Goal: Task Accomplishment & Management: Use online tool/utility

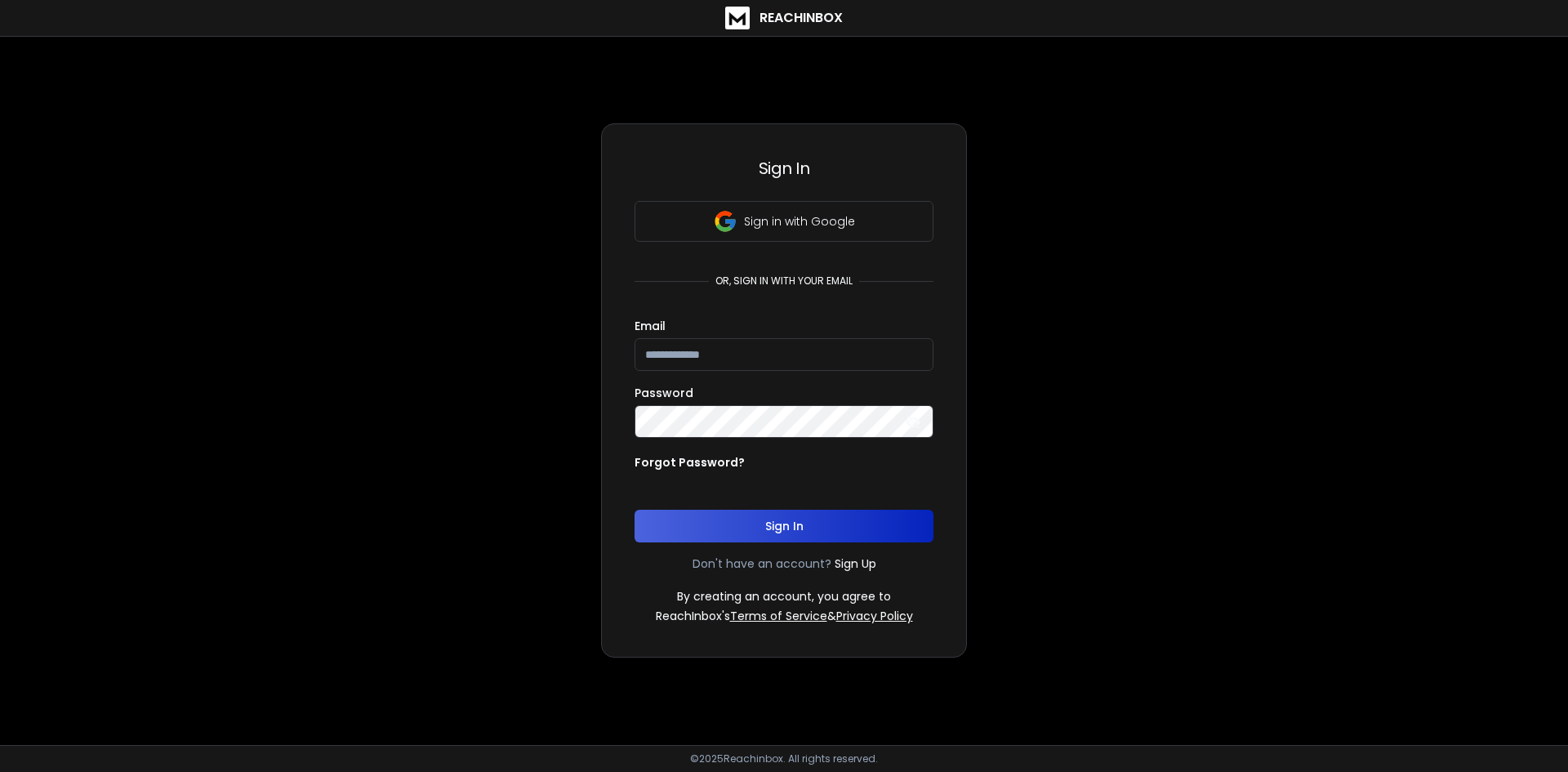
click at [837, 178] on h3 "Sign In" at bounding box center [783, 168] width 299 height 23
click at [732, 358] on input "email" at bounding box center [783, 354] width 299 height 32
paste input "**********"
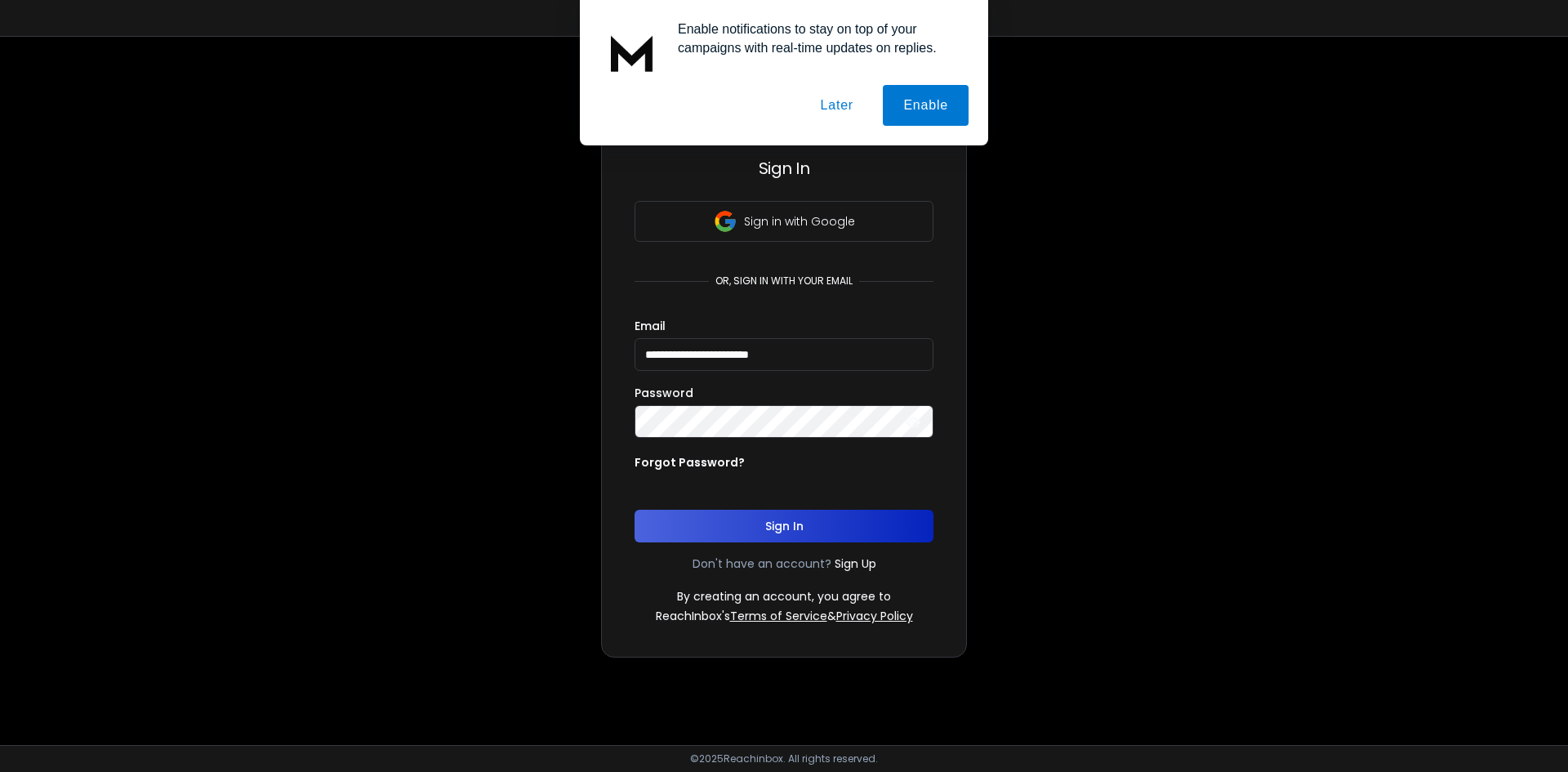
type input "**********"
click at [689, 528] on button "Sign In" at bounding box center [783, 526] width 299 height 32
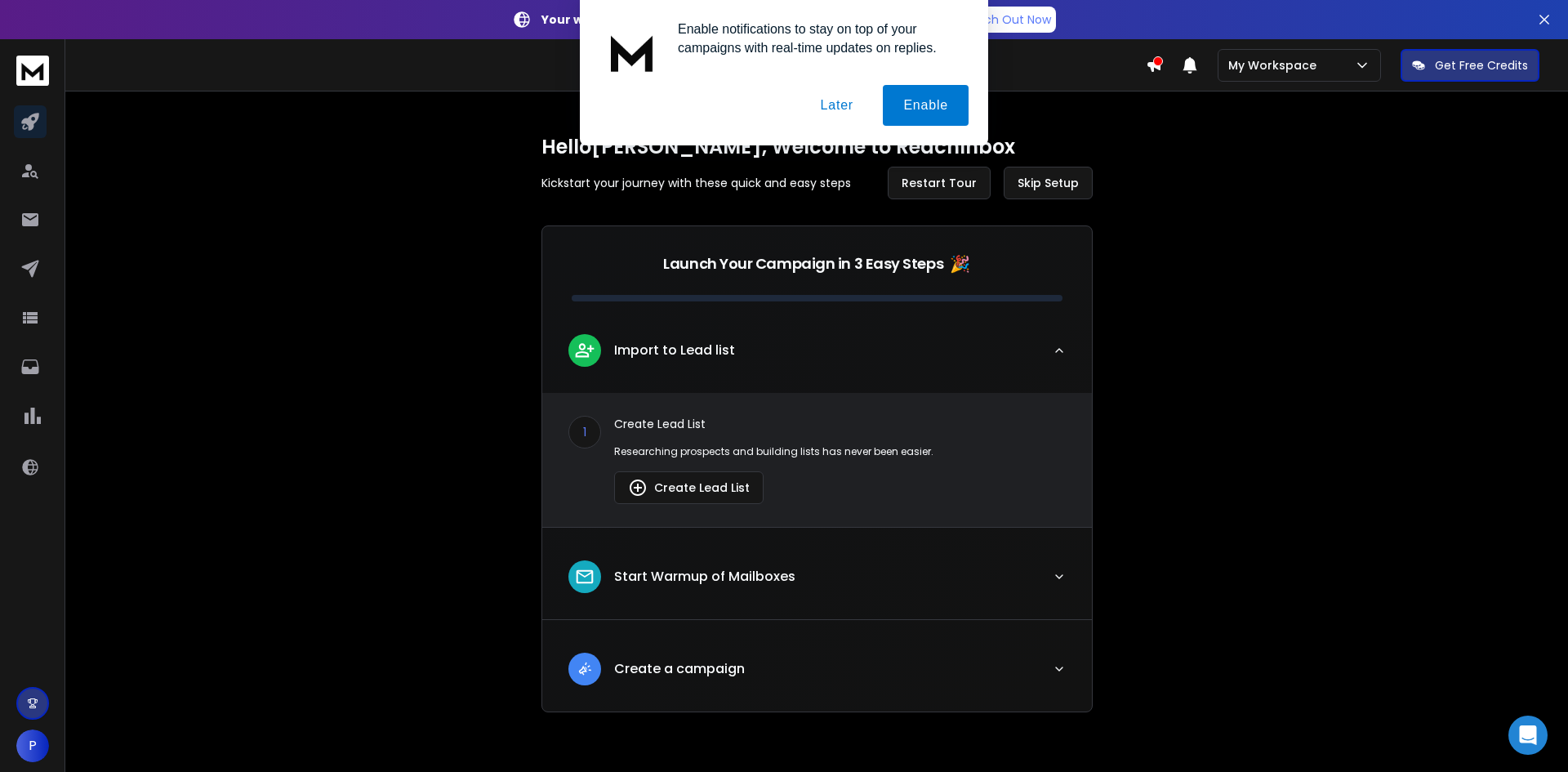
click at [1263, 469] on div "Hello Peter , Welcome to ReachInbox Kickstart your journey with these quick and…" at bounding box center [816, 423] width 1451 height 631
click at [1248, 468] on div "Hello Peter , Welcome to ReachInbox Kickstart your journey with these quick and…" at bounding box center [816, 423] width 1451 height 631
click at [456, 336] on div "Hello Peter , Welcome to ReachInbox Kickstart your journey with these quick and…" at bounding box center [816, 423] width 1451 height 631
click at [915, 101] on button "Enable" at bounding box center [925, 105] width 86 height 41
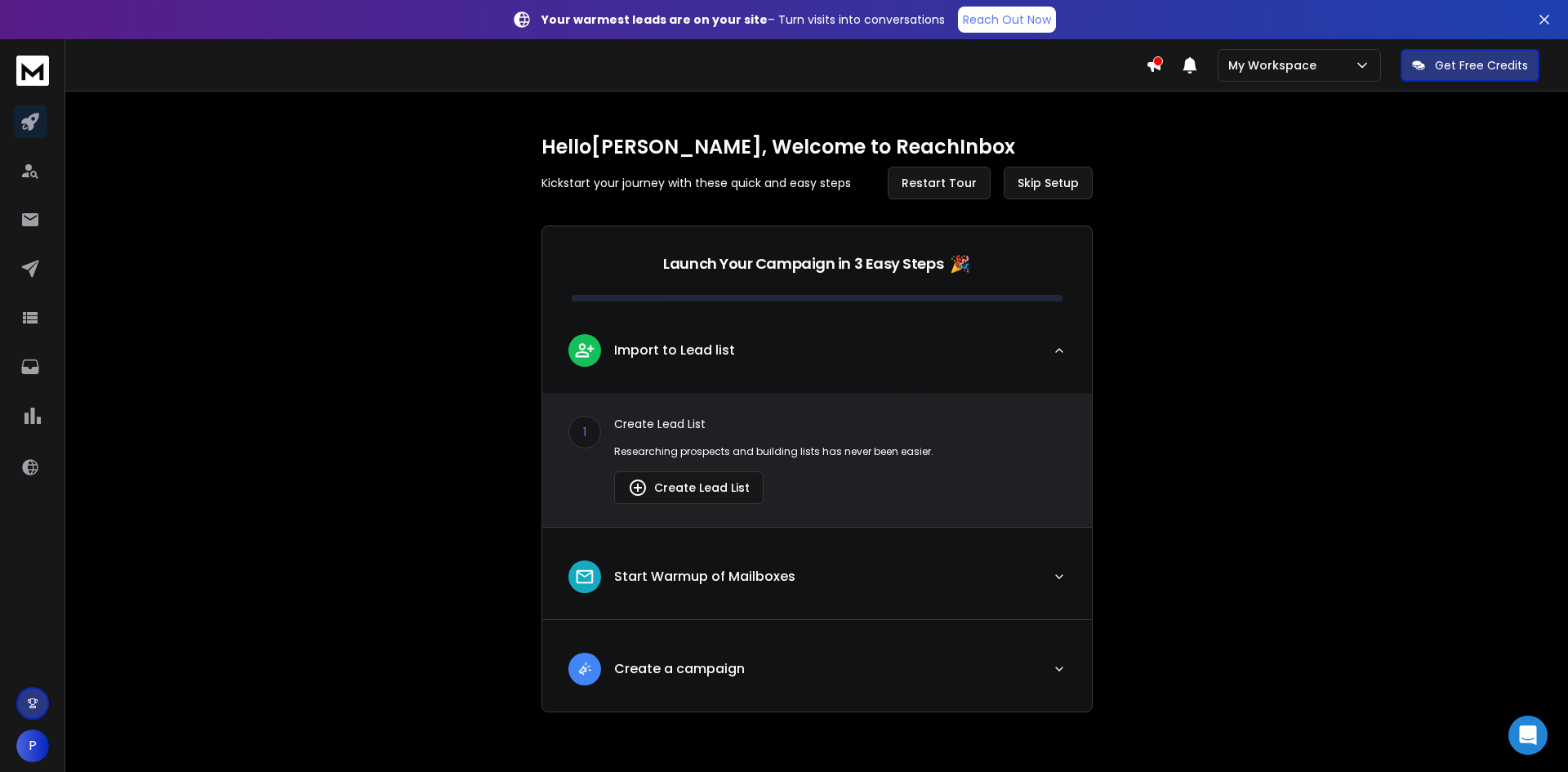
click at [916, 569] on button "Start Warmup of Mailboxes" at bounding box center [816, 583] width 549 height 72
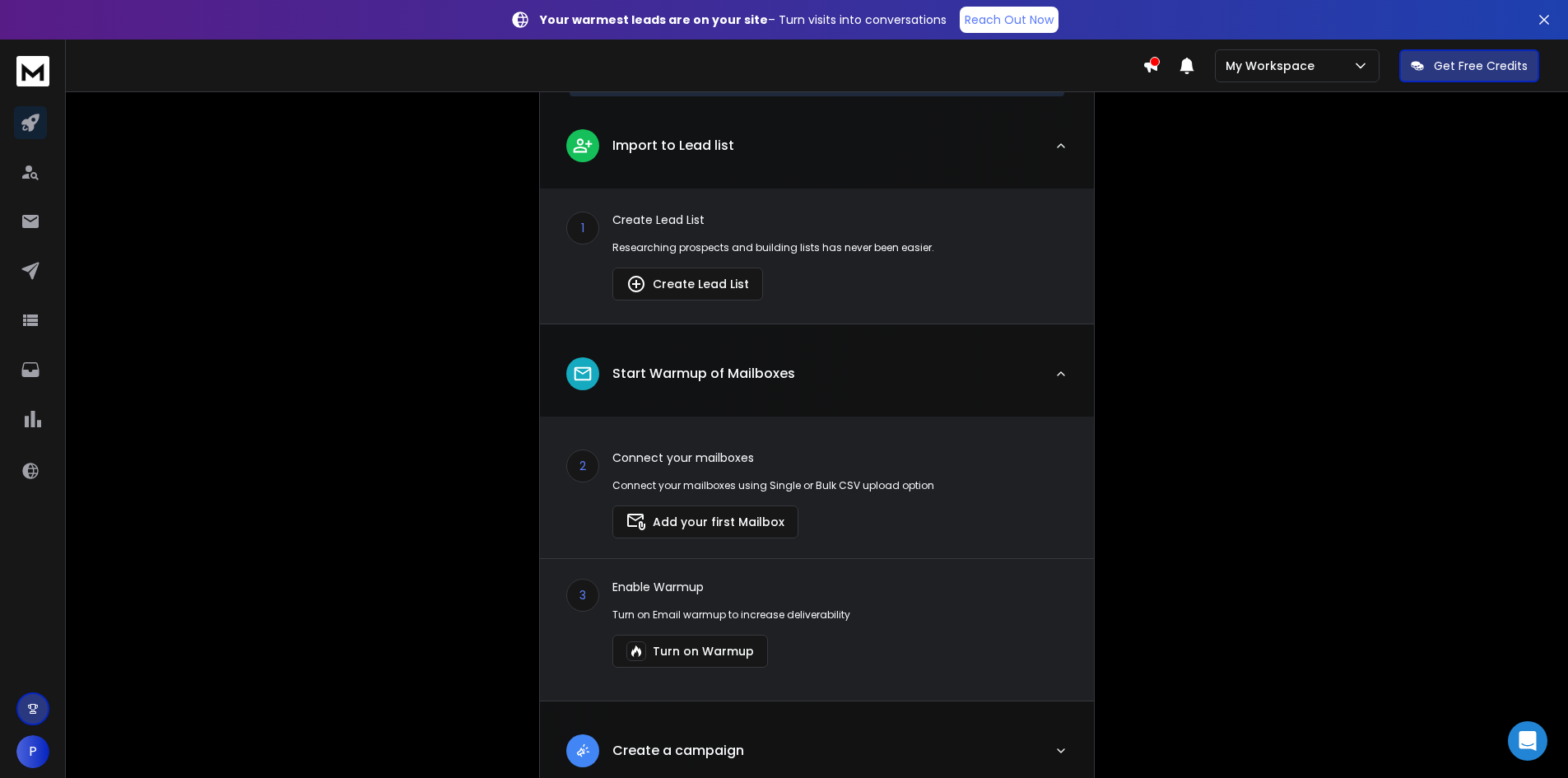
scroll to position [247, 0]
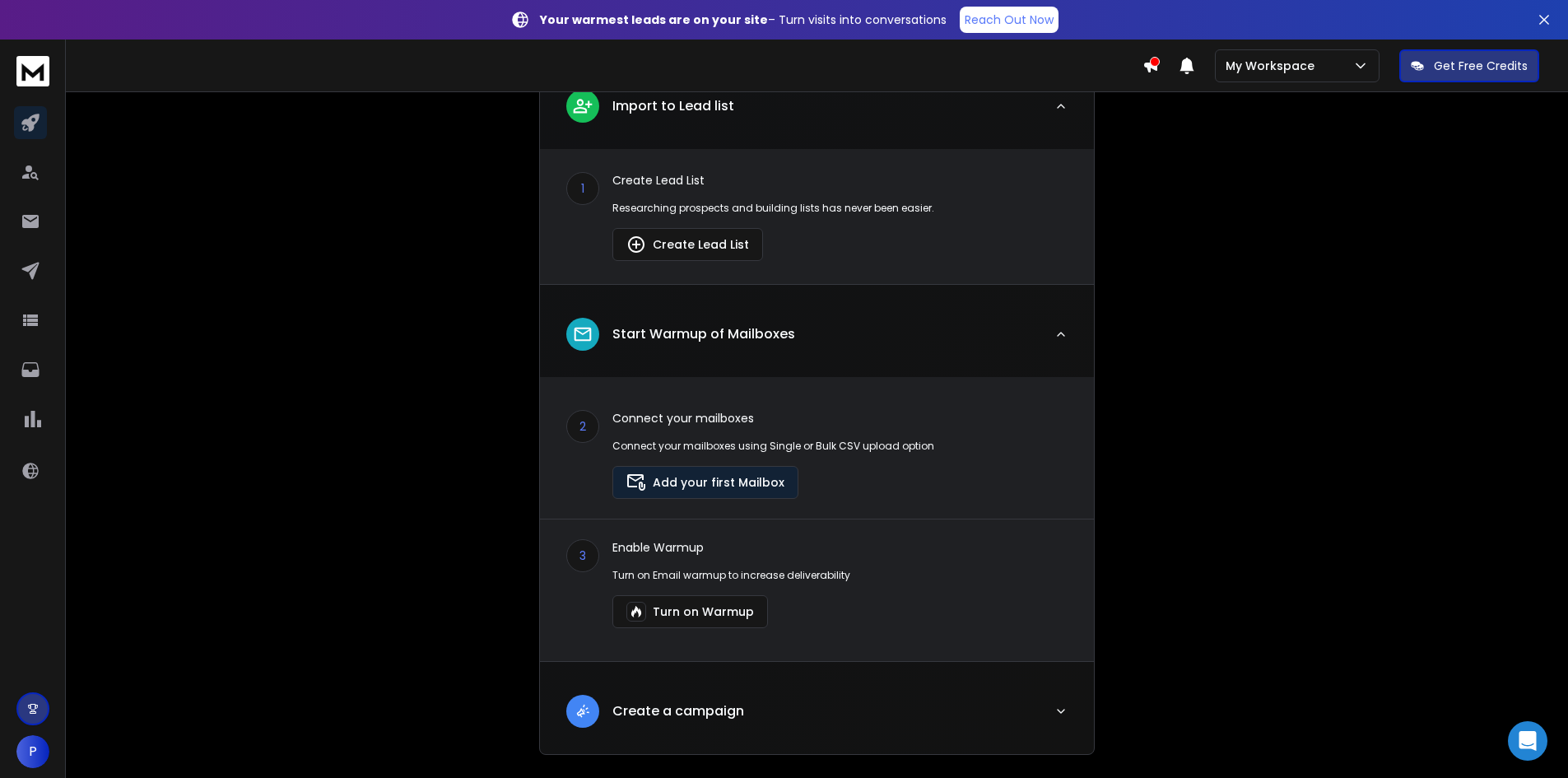
click at [719, 488] on button "Add your first Mailbox" at bounding box center [705, 482] width 186 height 33
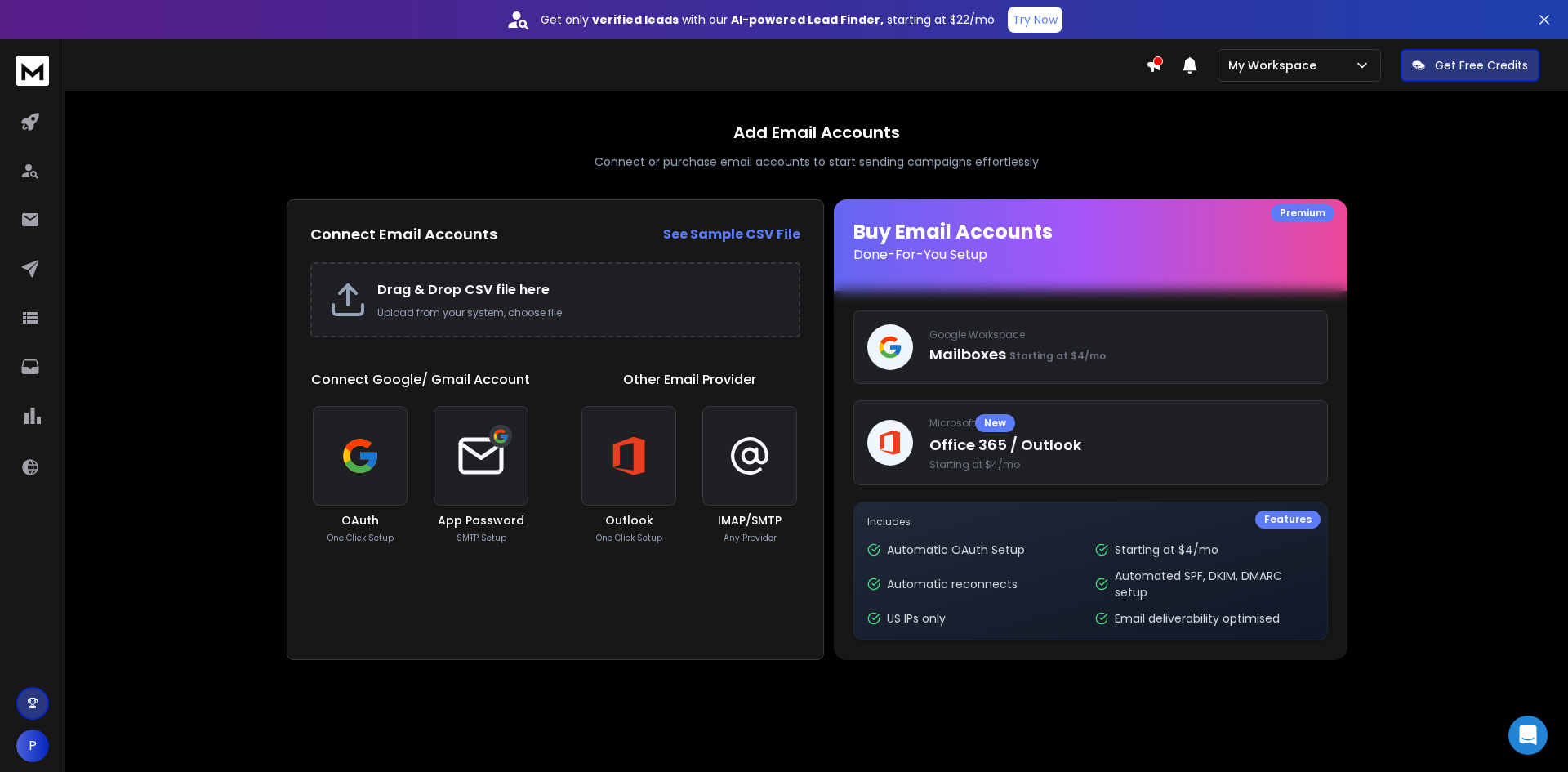
click at [358, 486] on div at bounding box center [360, 456] width 95 height 99
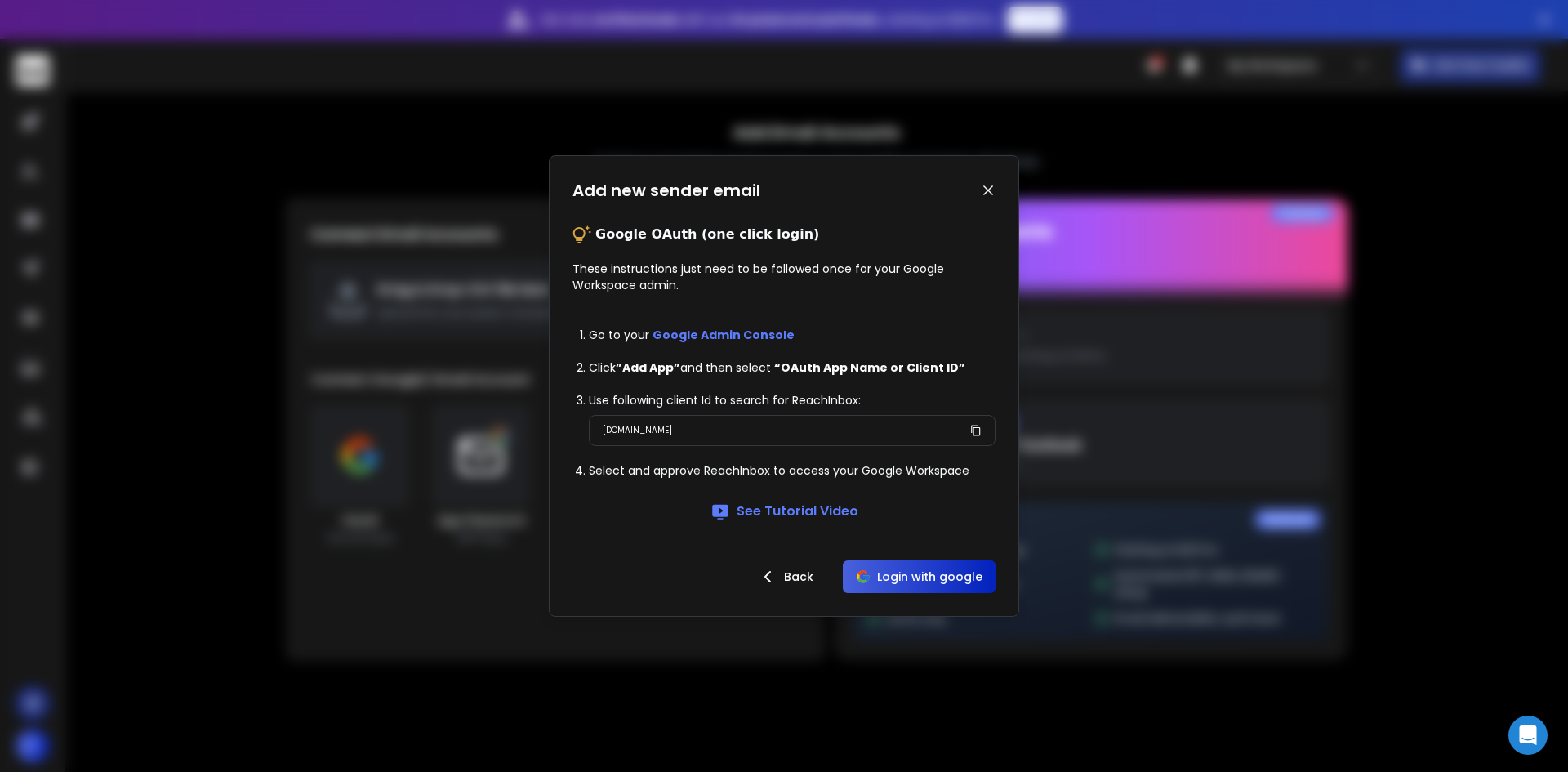
click at [485, 642] on div "Add new sender email Google OAuth (one click login) These instructions just nee…" at bounding box center [784, 386] width 1568 height 772
click at [989, 186] on icon at bounding box center [987, 190] width 14 height 14
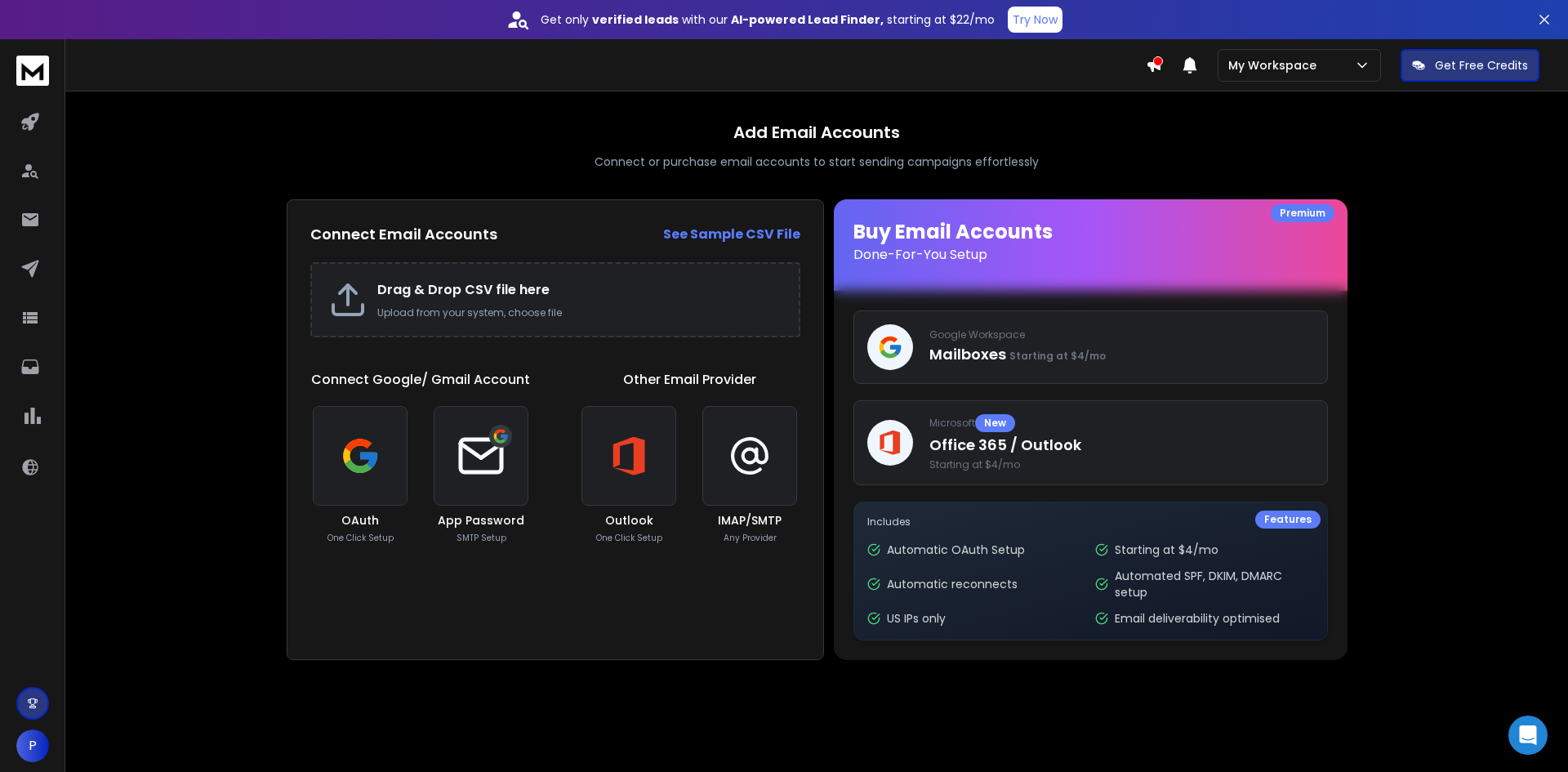
click at [483, 487] on div at bounding box center [480, 456] width 95 height 99
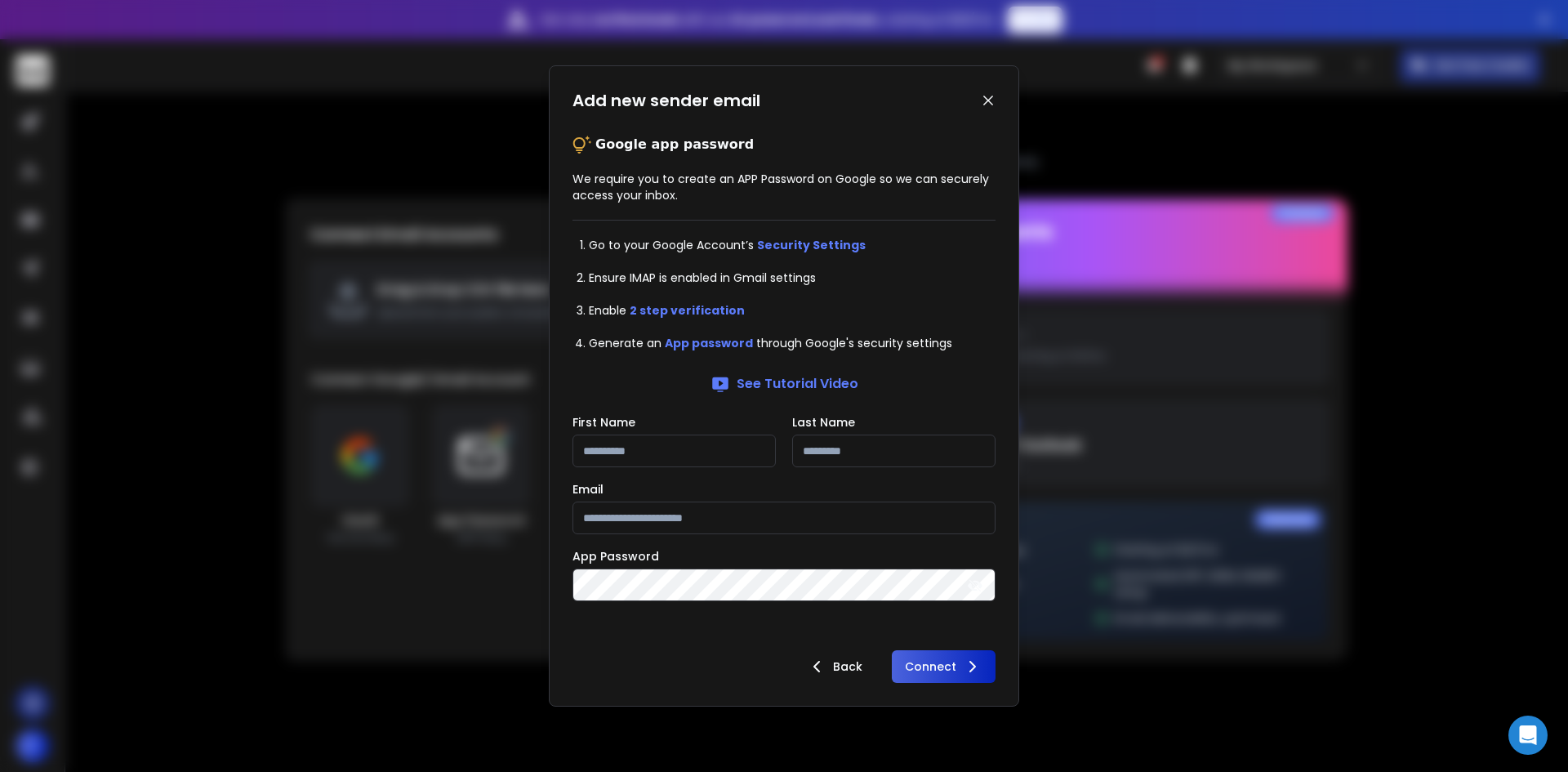
click at [985, 101] on icon at bounding box center [987, 99] width 14 height 14
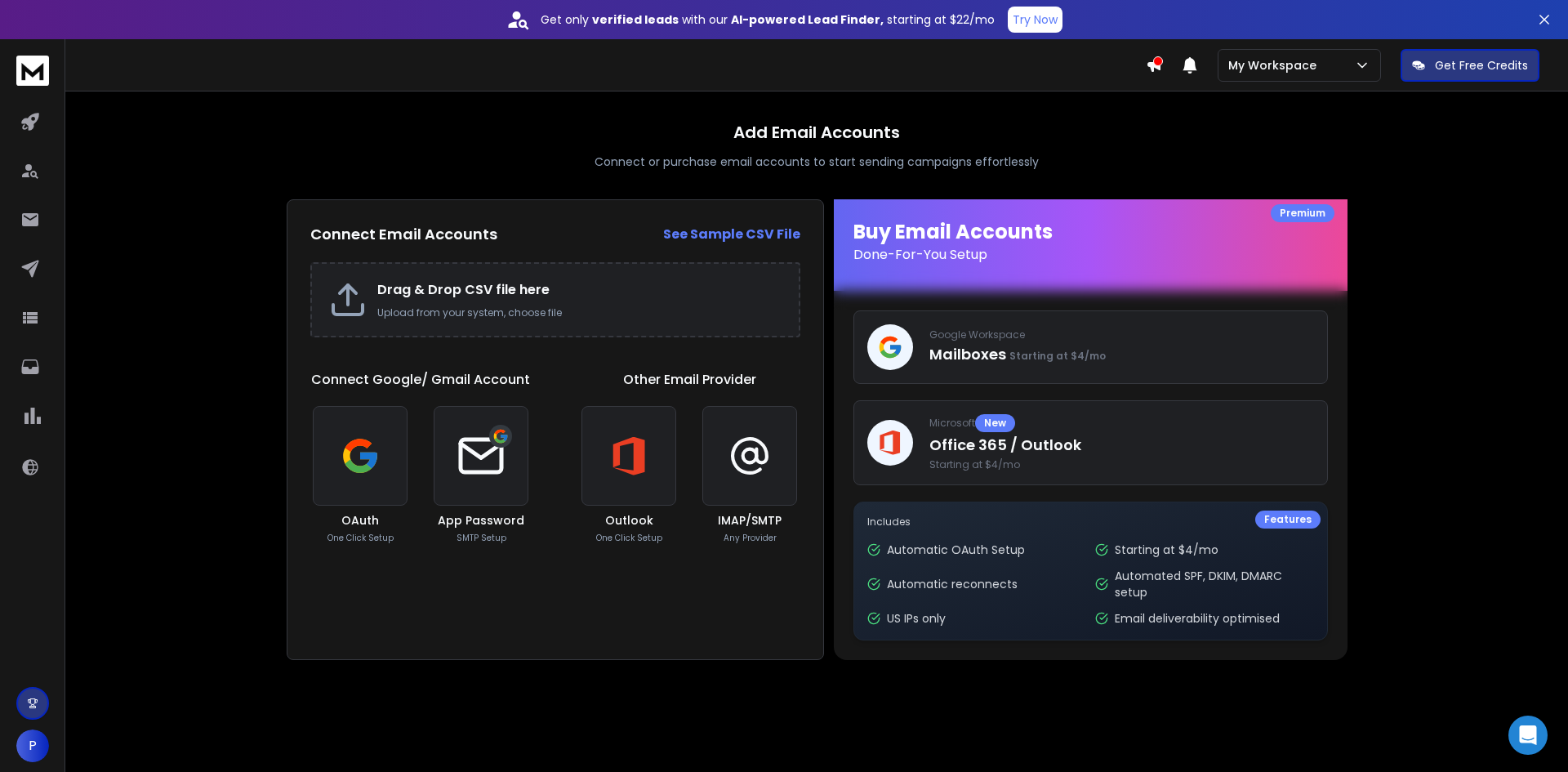
click at [371, 451] on icon at bounding box center [360, 455] width 41 height 49
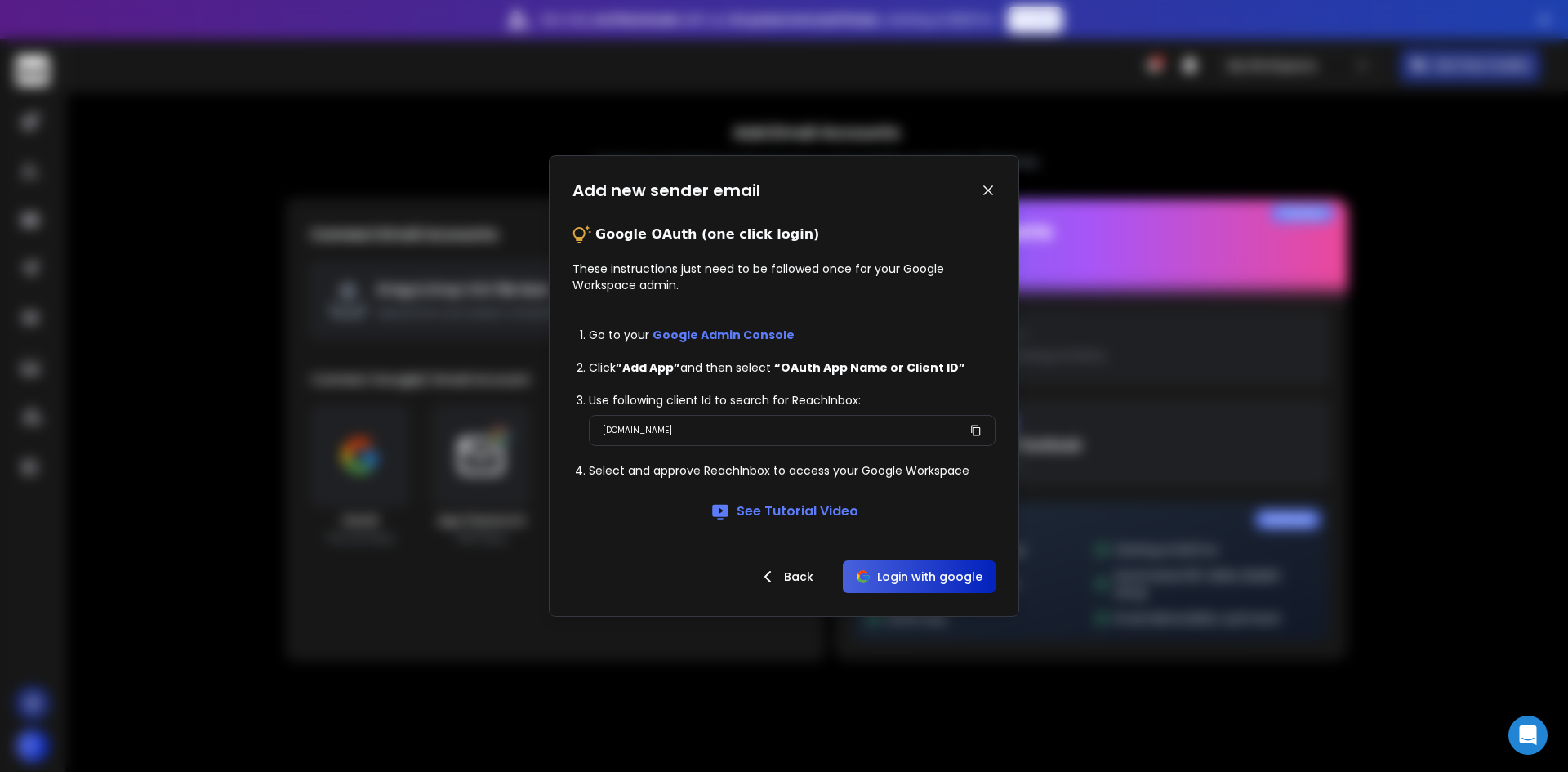
click at [984, 195] on icon at bounding box center [987, 190] width 14 height 14
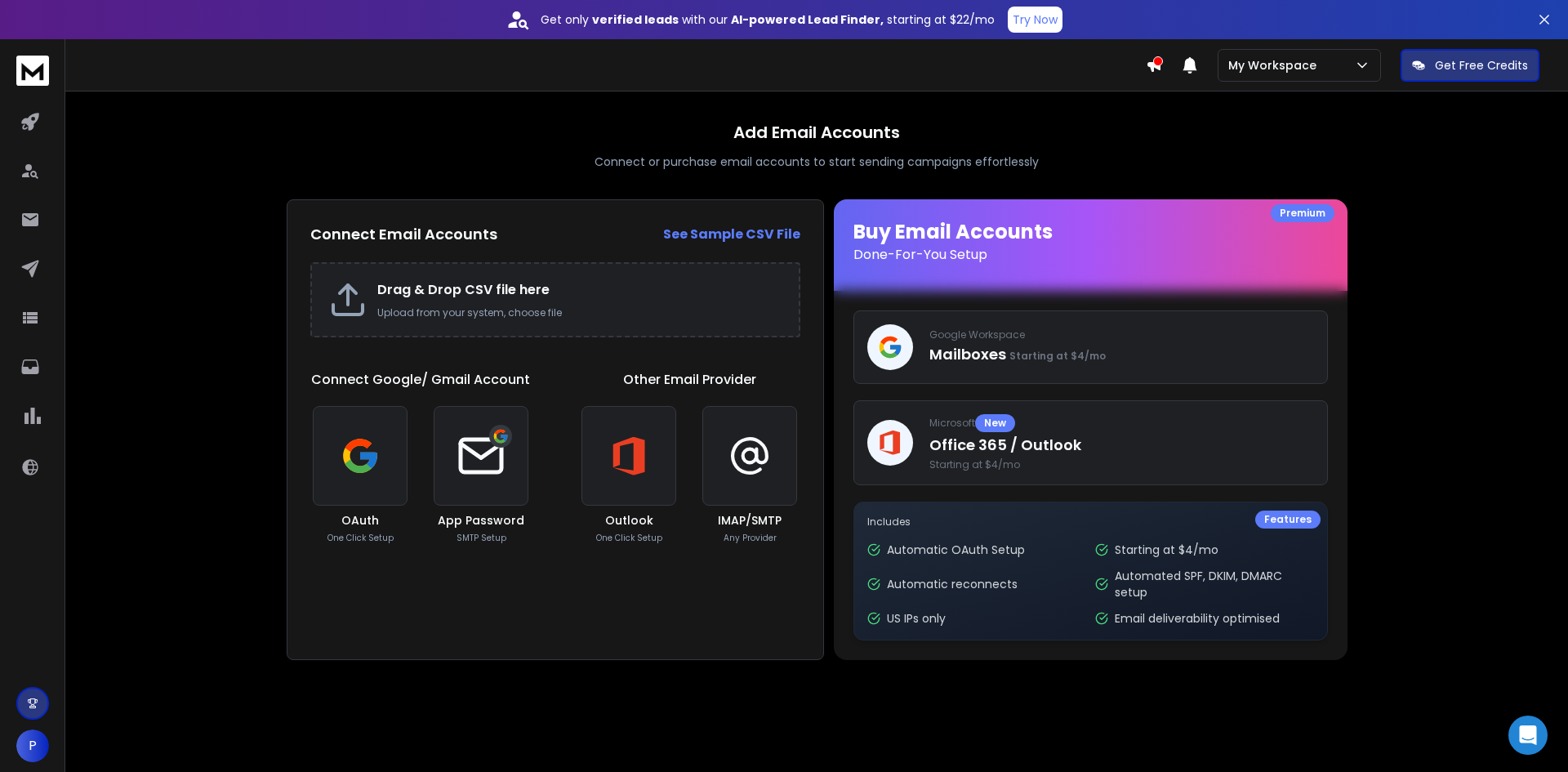
click at [350, 465] on icon at bounding box center [359, 466] width 27 height 14
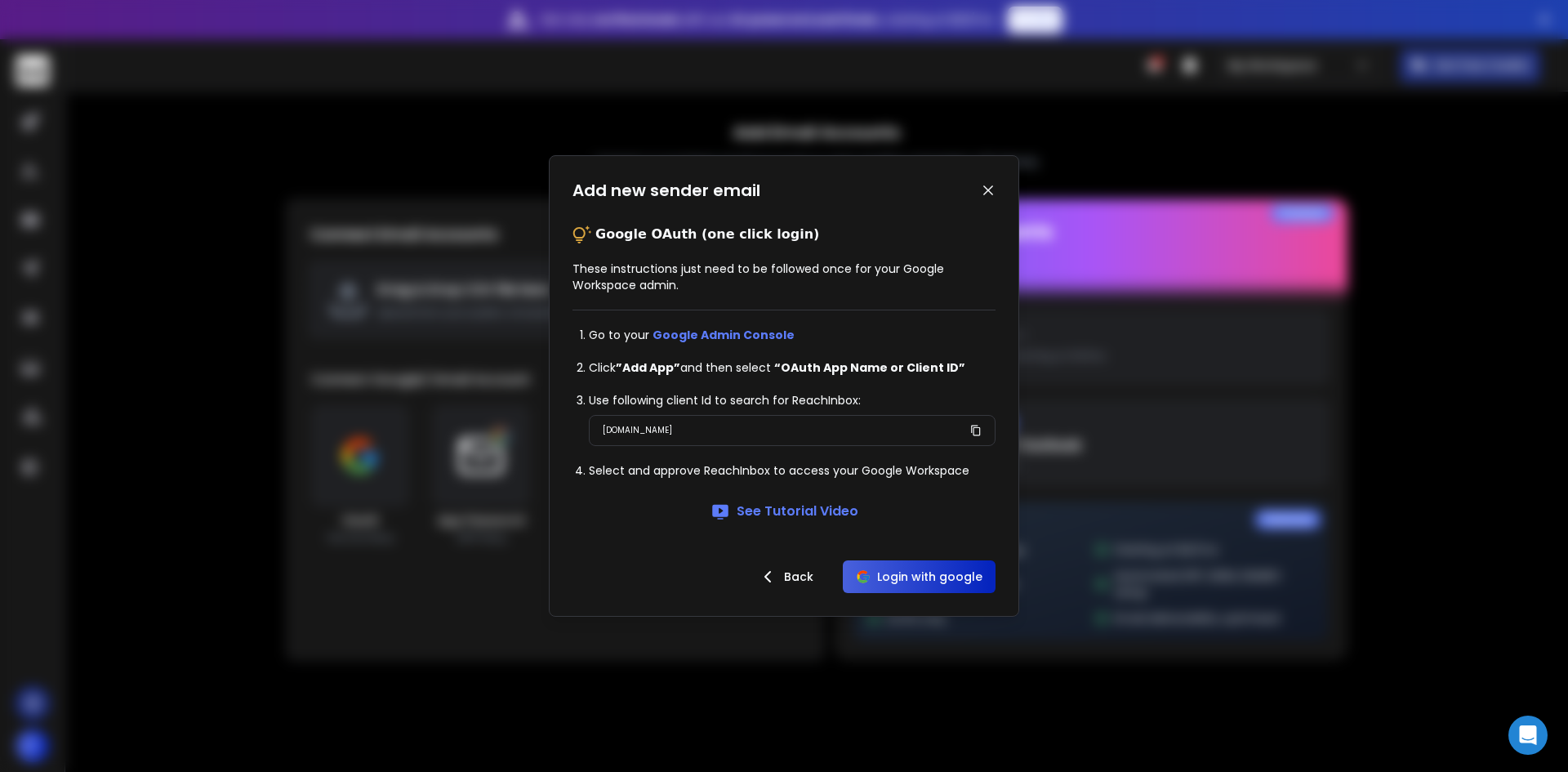
click at [755, 332] on link "Google Admin Console" at bounding box center [723, 334] width 142 height 16
